Goal: Task Accomplishment & Management: Use online tool/utility

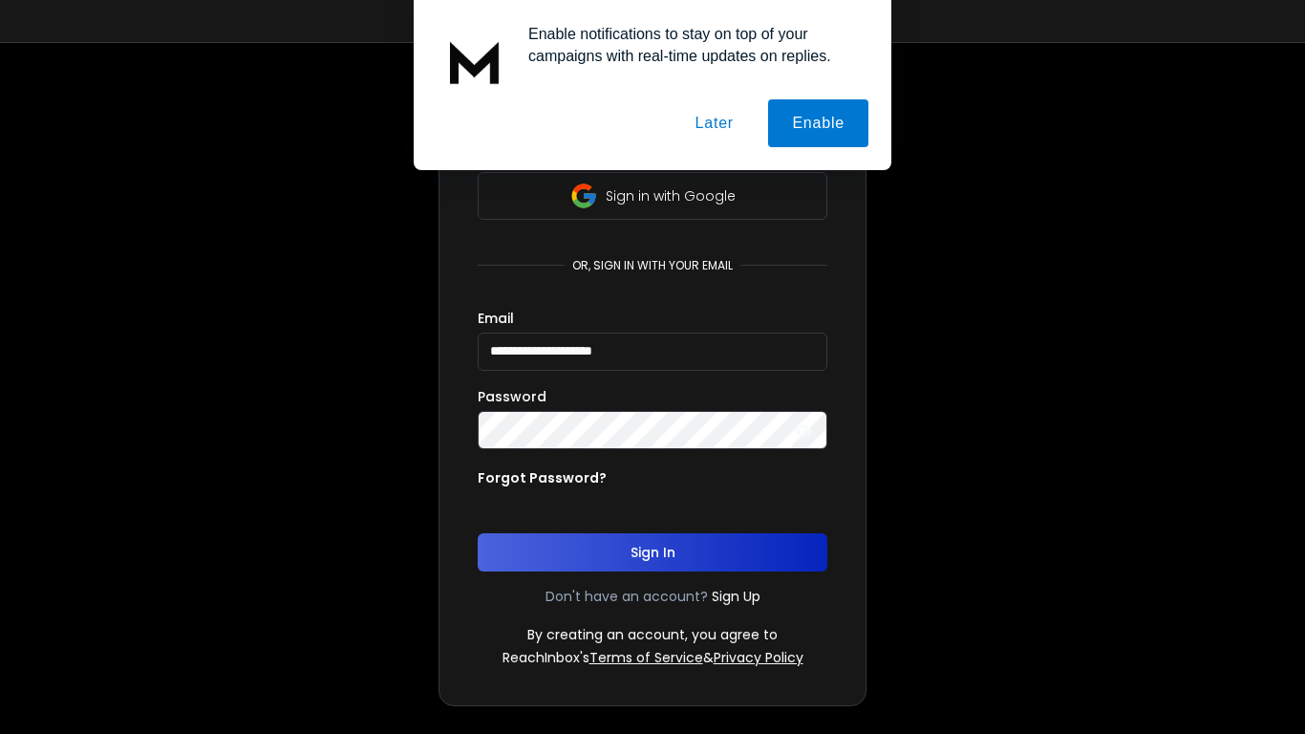
type input "**********"
click at [653, 551] on button "Sign In" at bounding box center [653, 552] width 350 height 38
